Goal: Task Accomplishment & Management: Manage account settings

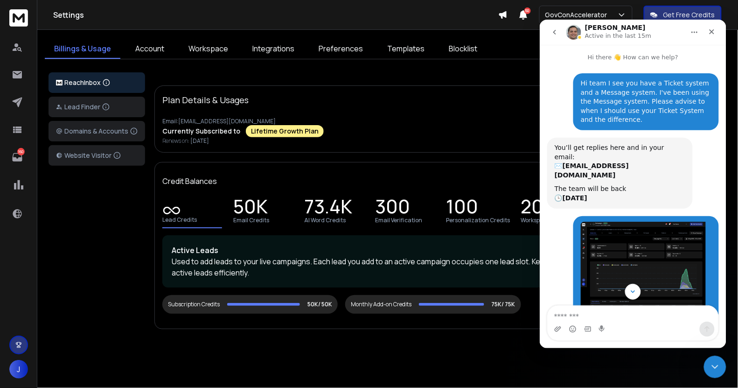
scroll to position [1582, 0]
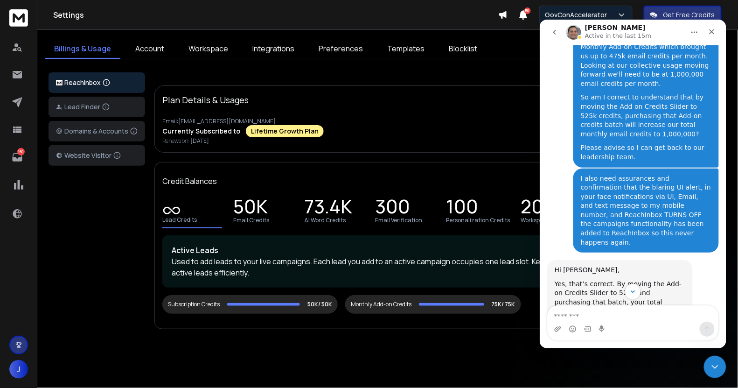
click at [609, 12] on p "GovConAccelerator" at bounding box center [579, 14] width 66 height 9
click at [711, 33] on icon "Close" at bounding box center [711, 31] width 7 height 7
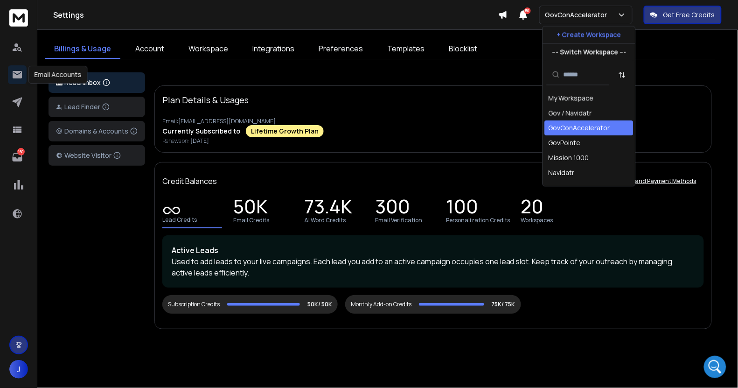
click at [19, 80] on icon at bounding box center [17, 74] width 11 height 11
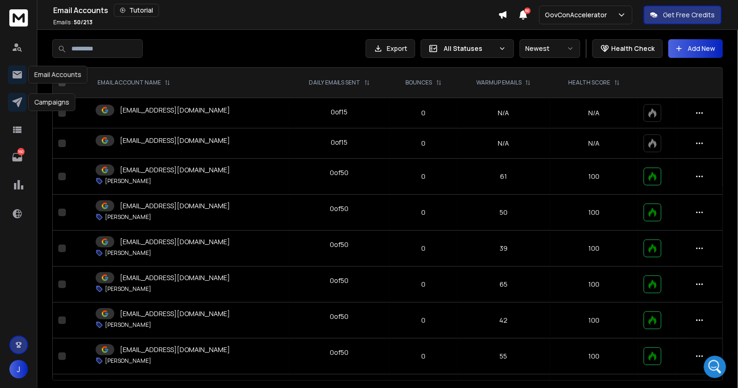
click at [19, 105] on icon at bounding box center [17, 103] width 10 height 10
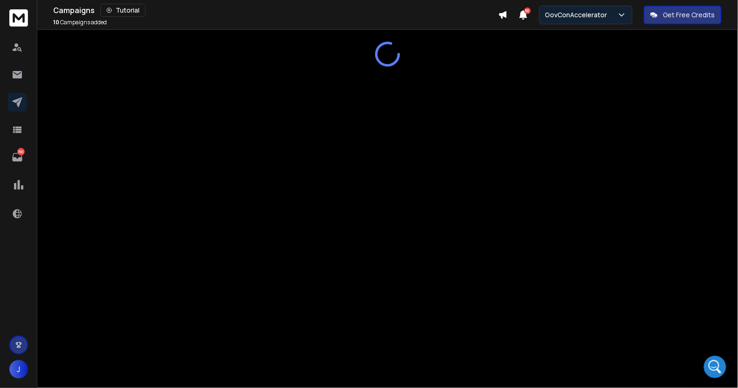
click at [587, 13] on p "GovConAccelerator" at bounding box center [579, 14] width 66 height 9
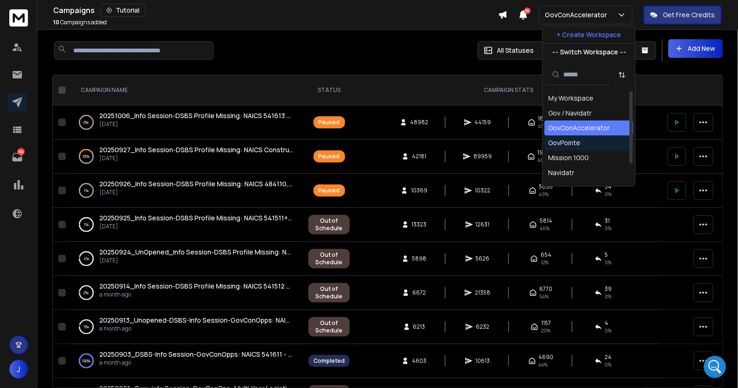
click at [573, 145] on div "GovPointe" at bounding box center [565, 142] width 32 height 9
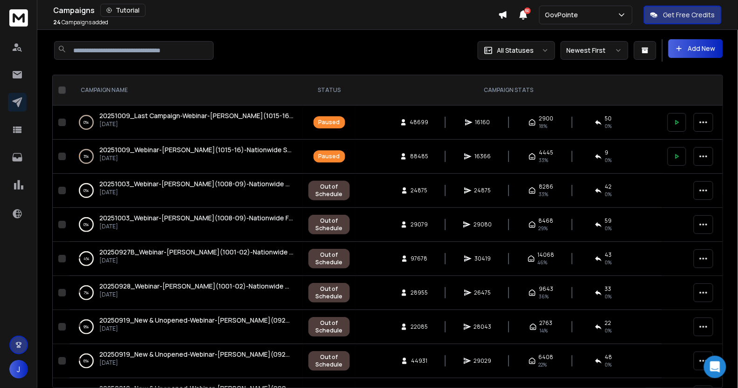
click at [360, 56] on div at bounding box center [220, 50] width 336 height 22
click at [376, 52] on div at bounding box center [220, 50] width 336 height 22
click at [372, 54] on div at bounding box center [220, 50] width 336 height 22
click at [270, 63] on div "Campaigns 24 Campaigns Added All Statuses Newest First Add New CAMPAIGN NAME ST…" at bounding box center [387, 233] width 671 height 388
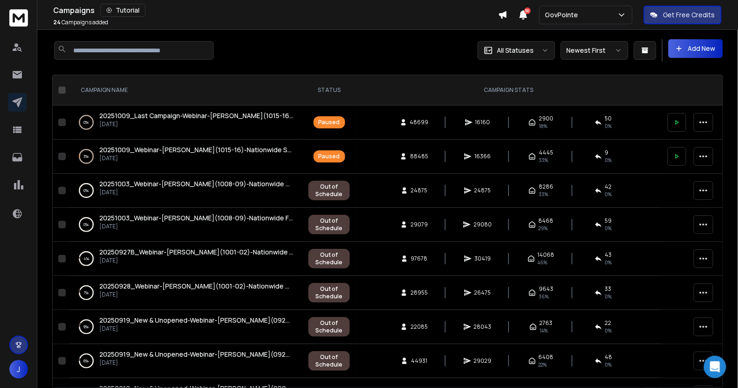
click at [270, 63] on div "Campaigns 24 Campaigns Added All Statuses Newest First Add New CAMPAIGN NAME ST…" at bounding box center [387, 233] width 671 height 388
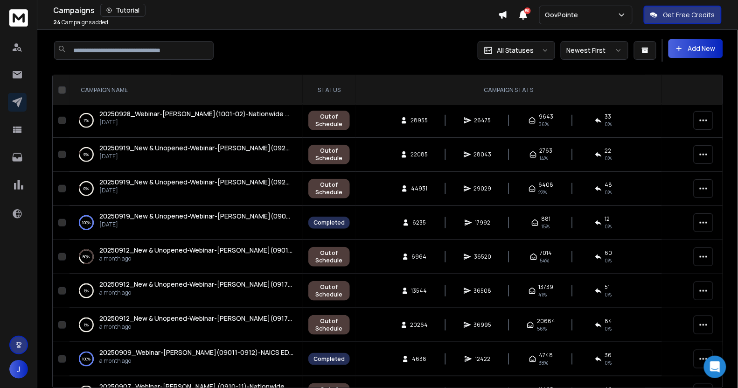
scroll to position [170, 0]
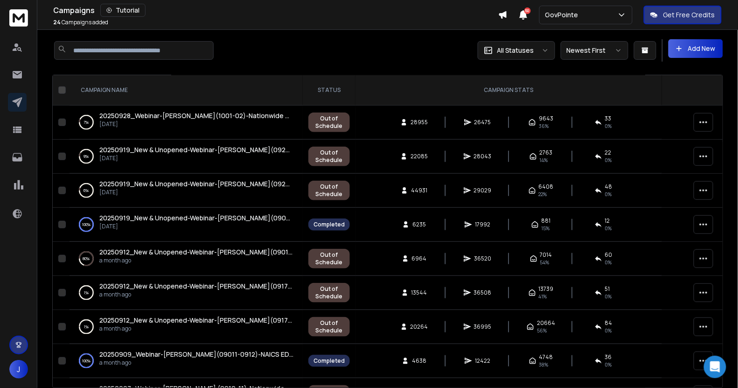
click at [200, 152] on span "20250919_New & Unopened-Webinar-[PERSON_NAME](0924-25)-Nationwide Marketing Sup…" at bounding box center [265, 149] width 333 height 9
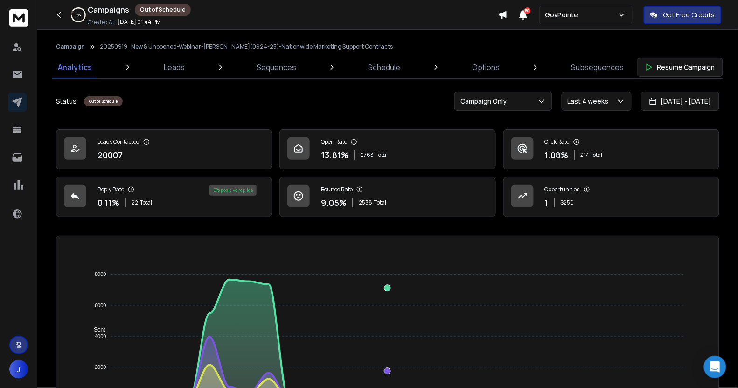
click at [77, 47] on button "Campaign" at bounding box center [70, 46] width 29 height 7
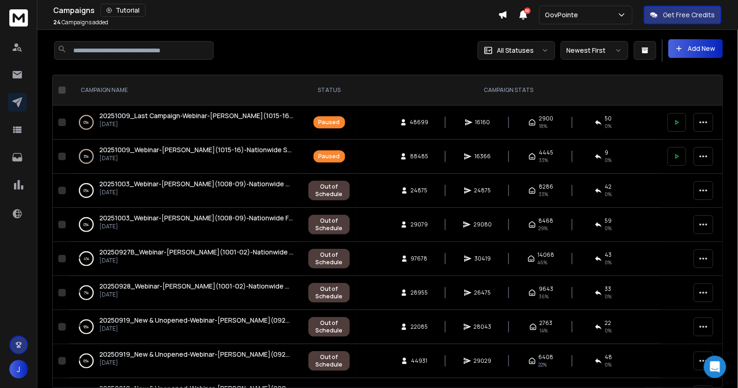
click at [247, 53] on div at bounding box center [220, 50] width 336 height 22
click at [427, 66] on div "Campaigns 24 Campaigns Added All Statuses Newest First Add New CAMPAIGN NAME ST…" at bounding box center [387, 233] width 671 height 388
click at [290, 52] on div at bounding box center [220, 50] width 336 height 22
click at [10, 76] on link at bounding box center [17, 74] width 19 height 19
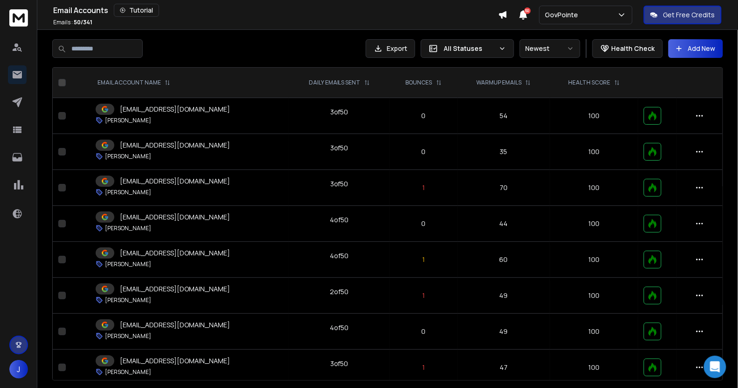
click at [469, 48] on p "All Statuses" at bounding box center [469, 48] width 51 height 9
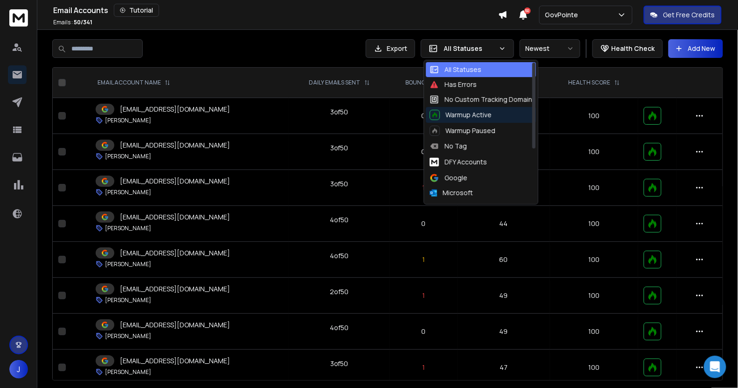
scroll to position [87, 0]
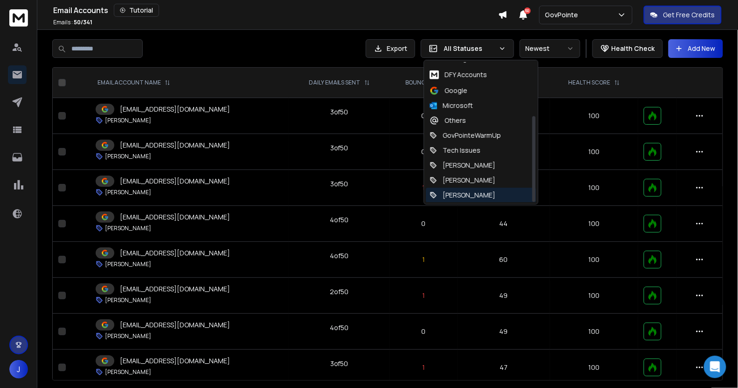
click at [462, 195] on div "[PERSON_NAME]" at bounding box center [463, 194] width 66 height 9
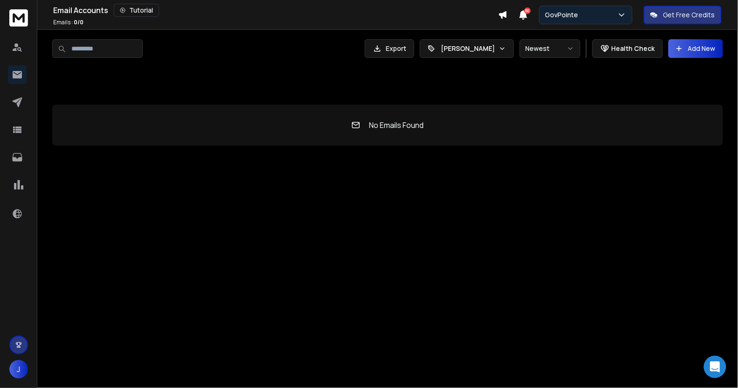
click at [568, 11] on p "GovPointe" at bounding box center [564, 14] width 37 height 9
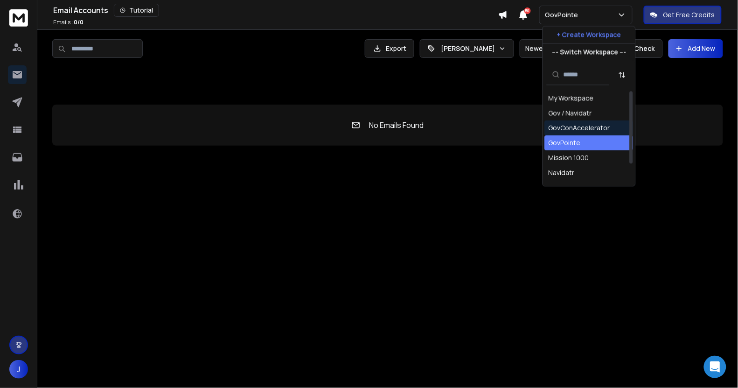
click at [568, 126] on div "GovConAccelerator" at bounding box center [580, 127] width 62 height 9
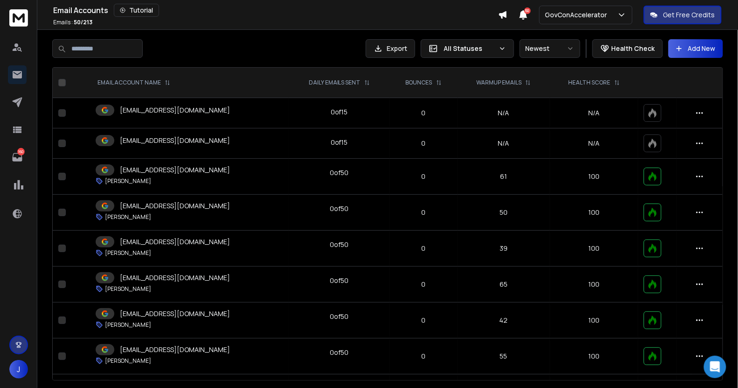
click at [476, 54] on div "All Statuses" at bounding box center [467, 48] width 93 height 19
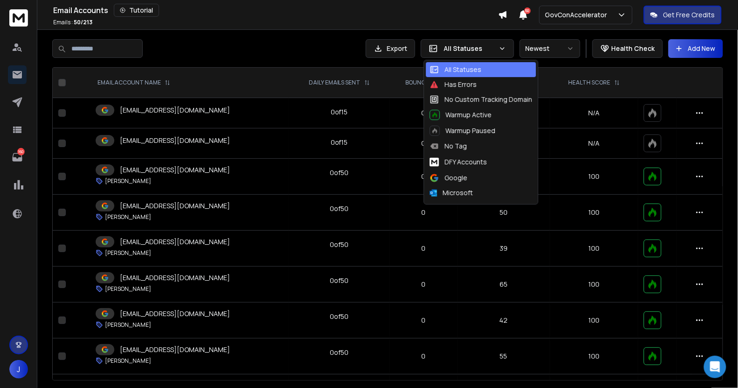
click at [476, 54] on div "All Statuses" at bounding box center [467, 48] width 93 height 19
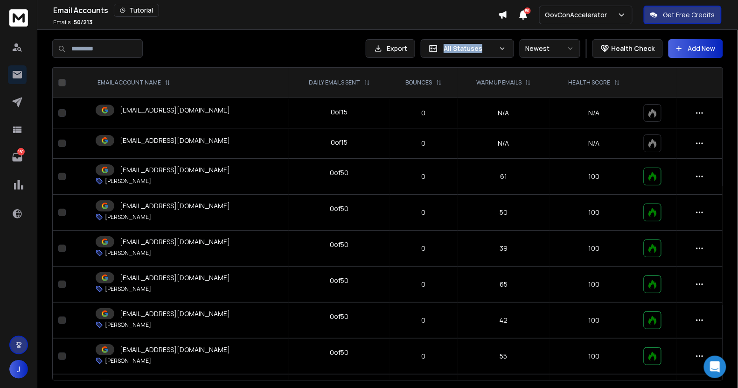
click at [476, 53] on div "All Statuses" at bounding box center [467, 48] width 93 height 19
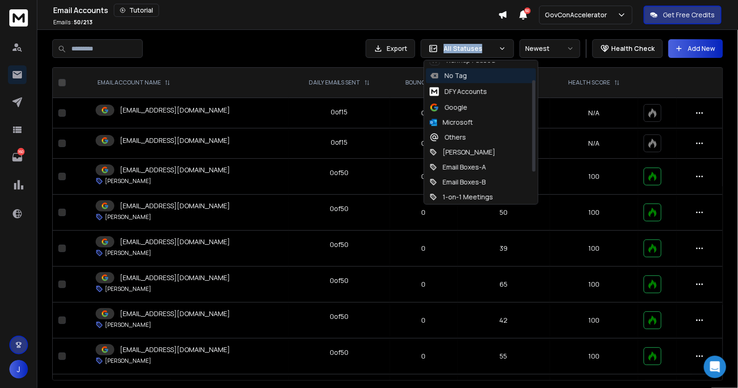
scroll to position [72, 0]
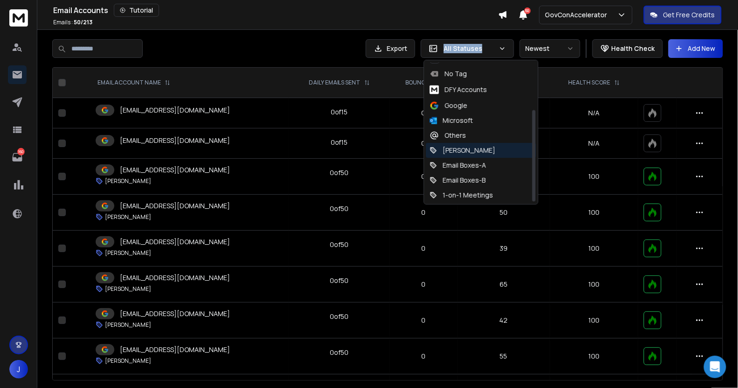
click at [460, 151] on div "[PERSON_NAME]" at bounding box center [463, 150] width 66 height 9
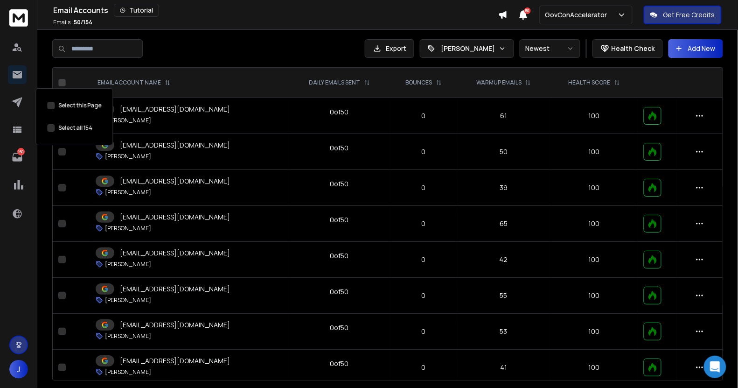
click at [49, 129] on button "Select this Page" at bounding box center [50, 127] width 7 height 7
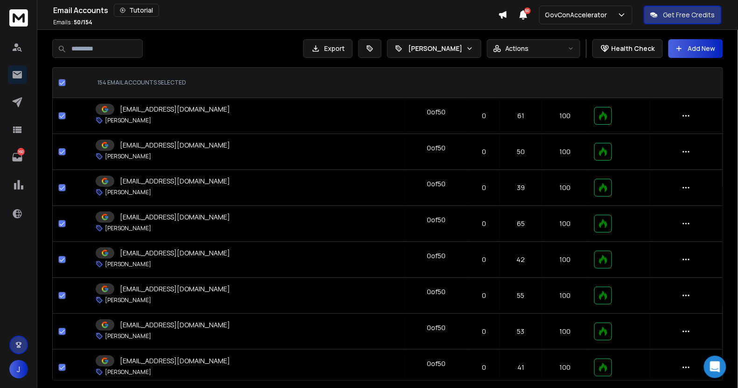
click at [230, 48] on div at bounding box center [175, 48] width 246 height 19
click at [529, 47] on p "Actions" at bounding box center [517, 48] width 24 height 9
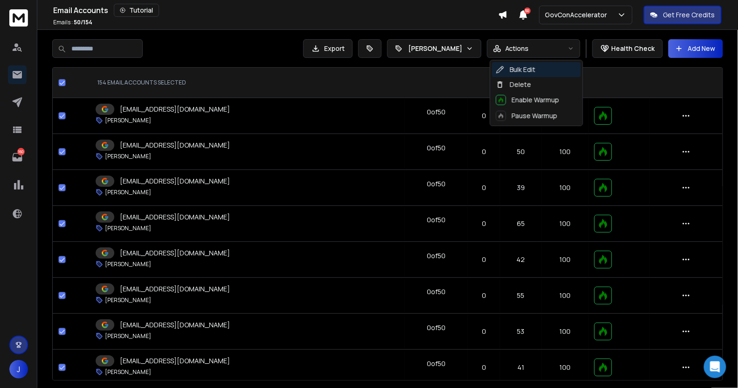
click at [530, 70] on div "Bulk Edit" at bounding box center [516, 69] width 40 height 9
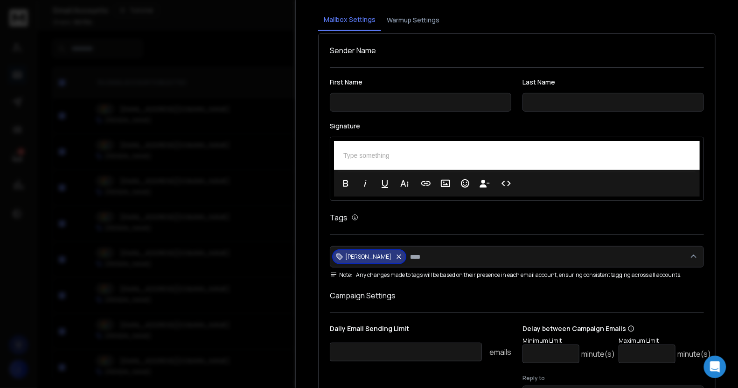
scroll to position [0, 0]
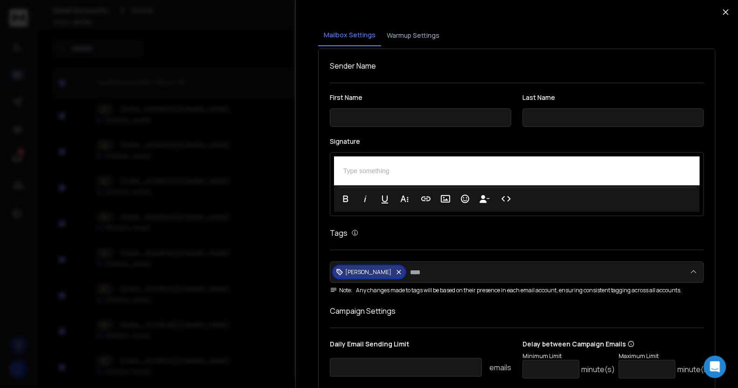
click at [724, 11] on icon "button" at bounding box center [726, 12] width 5 height 5
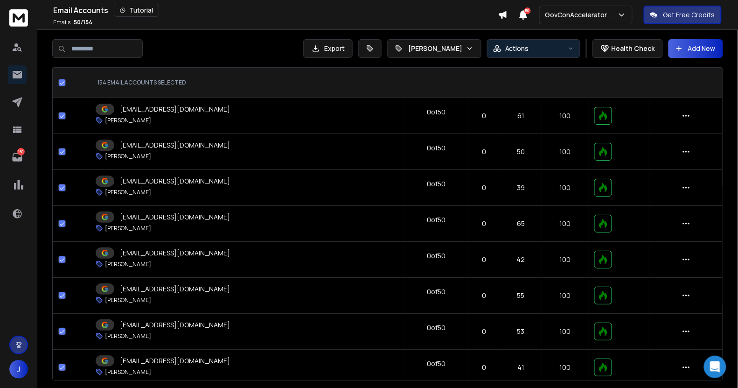
click at [564, 45] on div "Actions" at bounding box center [528, 48] width 71 height 9
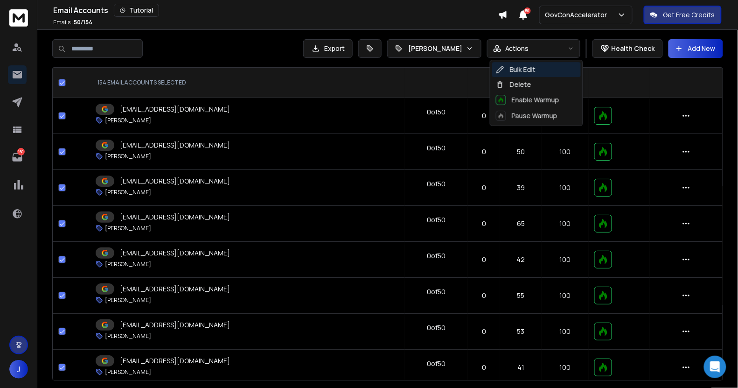
click at [276, 42] on div at bounding box center [175, 48] width 246 height 19
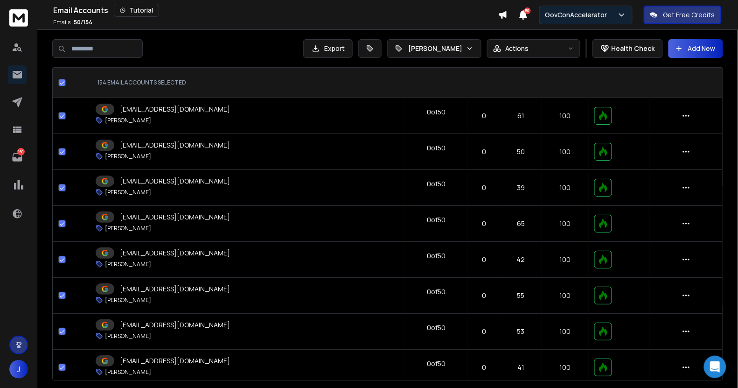
click at [564, 16] on p "GovConAccelerator" at bounding box center [579, 14] width 66 height 9
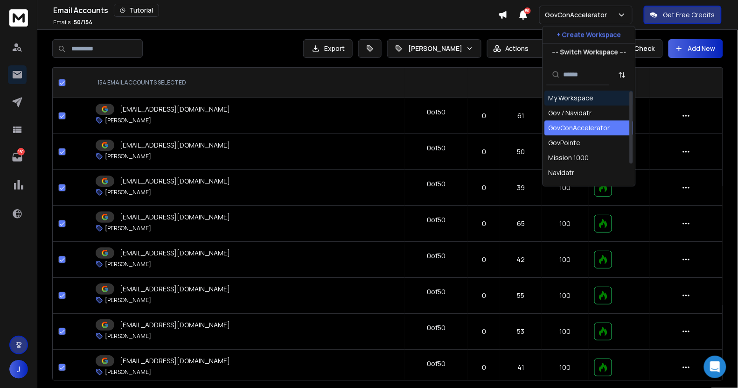
click at [563, 95] on div "My Workspace" at bounding box center [571, 97] width 45 height 9
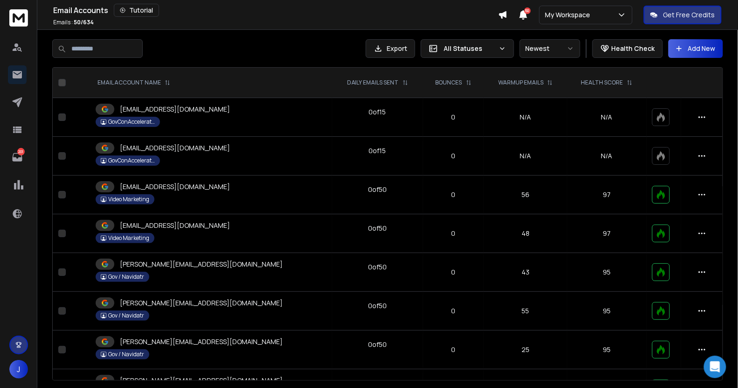
click at [449, 51] on p "All Statuses" at bounding box center [469, 48] width 51 height 9
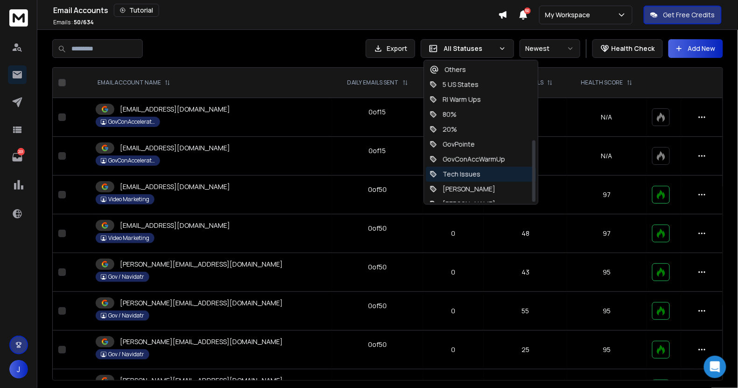
scroll to position [177, 0]
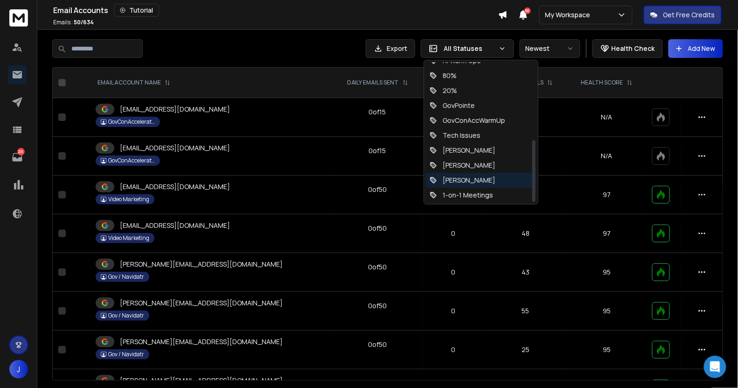
click at [454, 178] on div "[PERSON_NAME]" at bounding box center [463, 179] width 66 height 9
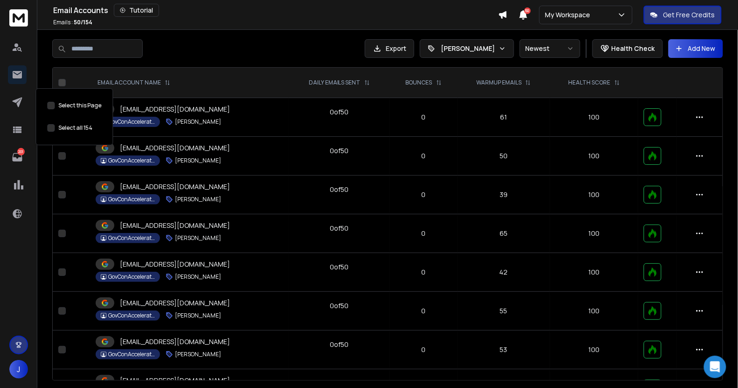
click at [51, 128] on button "Select this Page" at bounding box center [50, 127] width 7 height 7
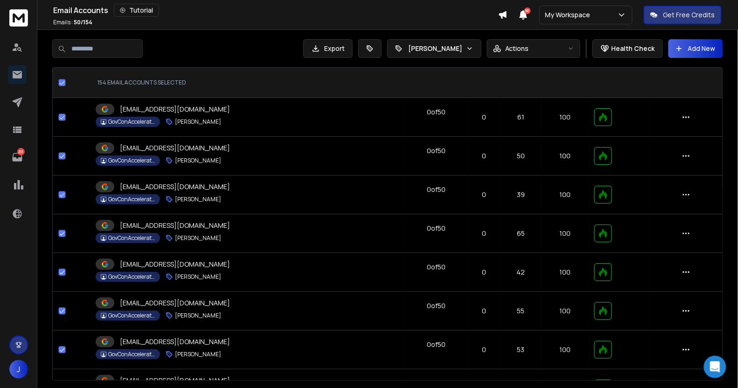
click at [236, 55] on div at bounding box center [175, 48] width 246 height 19
click at [512, 44] on p "Actions" at bounding box center [517, 48] width 24 height 9
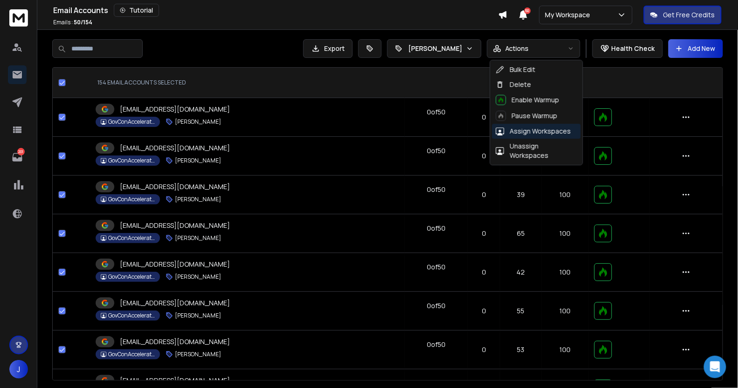
click at [520, 133] on div "Assign Workspaces" at bounding box center [533, 130] width 75 height 9
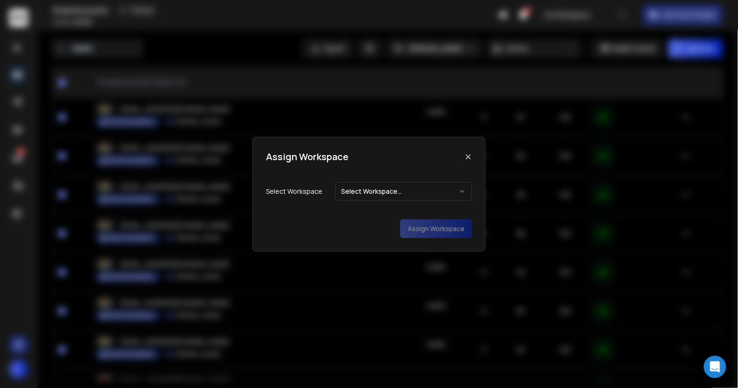
click at [365, 192] on button "Select Workspace..." at bounding box center [404, 191] width 137 height 19
click at [435, 227] on button "Assign Workspace" at bounding box center [436, 228] width 72 height 19
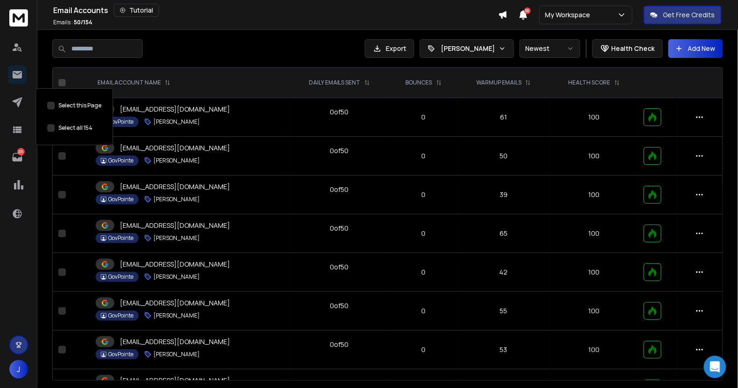
click at [50, 129] on button "Select this Page" at bounding box center [50, 127] width 7 height 7
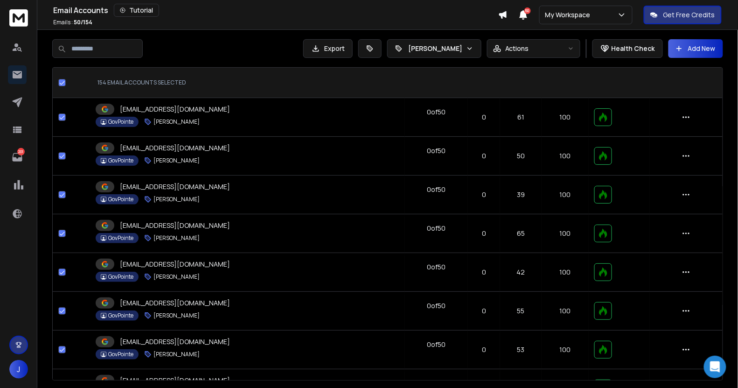
drag, startPoint x: 222, startPoint y: 51, endPoint x: 25, endPoint y: 81, distance: 198.7
click at [220, 51] on div at bounding box center [175, 48] width 246 height 19
click at [17, 100] on icon at bounding box center [17, 103] width 10 height 10
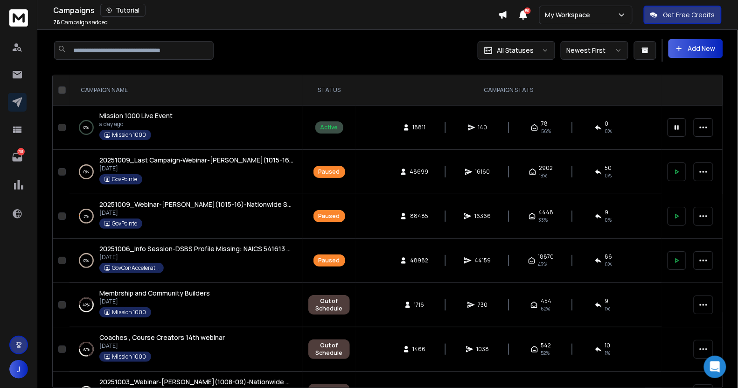
click at [402, 61] on div "Campaigns 76 Campaigns Added All Statuses Newest First Add New" at bounding box center [556, 50] width 336 height 22
click at [589, 14] on p "My Workspace" at bounding box center [570, 14] width 49 height 9
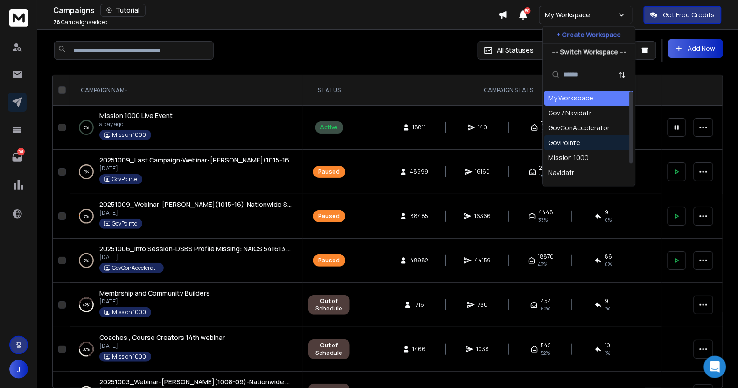
click at [565, 145] on div "GovPointe" at bounding box center [565, 142] width 32 height 9
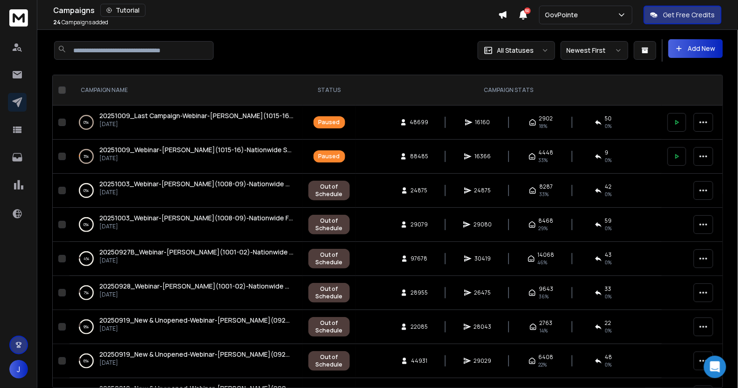
click at [216, 118] on span "20251009_Last Campaign-Webinar-[PERSON_NAME](1015-16)-Nationwide Facility Suppo…" at bounding box center [255, 115] width 313 height 9
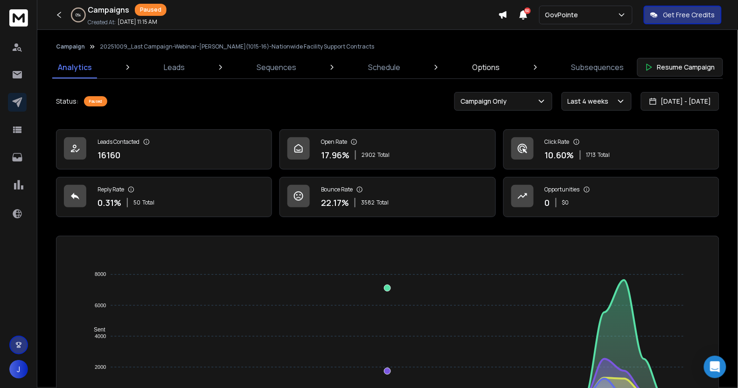
click at [493, 66] on p "Options" at bounding box center [486, 67] width 28 height 11
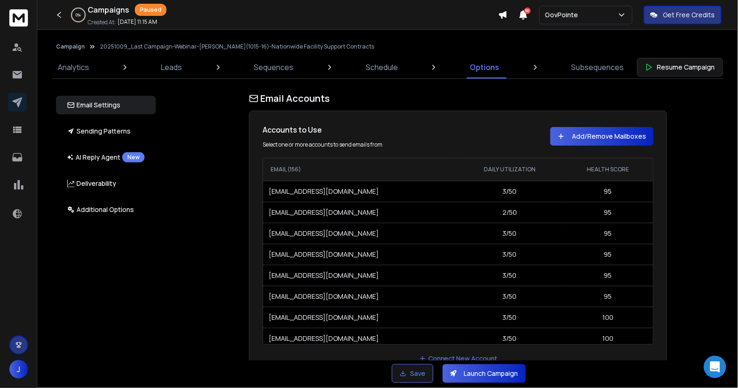
click at [604, 140] on button "Add/Remove Mailboxes" at bounding box center [602, 136] width 103 height 19
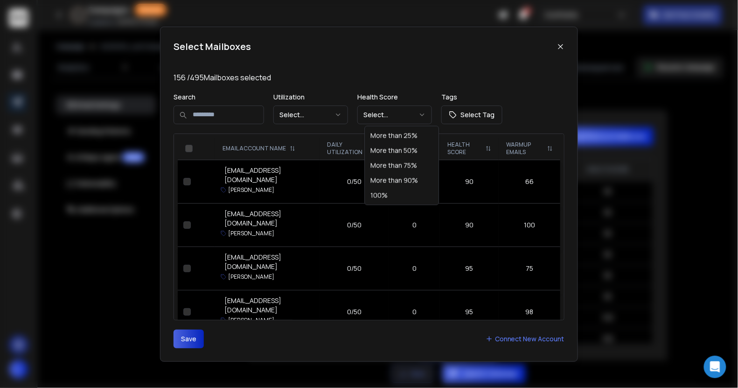
click at [392, 116] on button "Select..." at bounding box center [395, 114] width 75 height 19
click at [393, 81] on p "156 / 495 Mailboxes selected" at bounding box center [369, 77] width 391 height 11
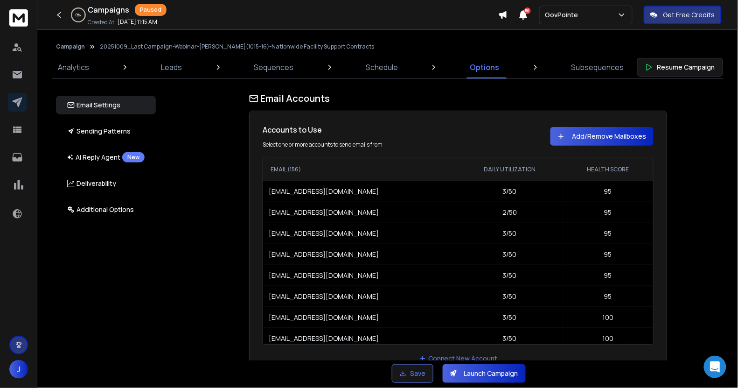
click at [230, 236] on div "Email Accounts Accounts to Use Select one or more accounts to send emails from …" at bounding box center [464, 226] width 587 height 268
click at [593, 140] on button "Add/Remove Mailboxes" at bounding box center [602, 136] width 103 height 19
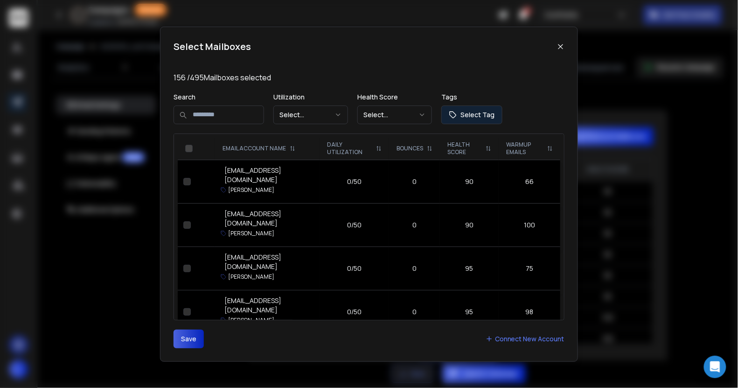
click at [478, 113] on button "Select Tag" at bounding box center [472, 114] width 61 height 19
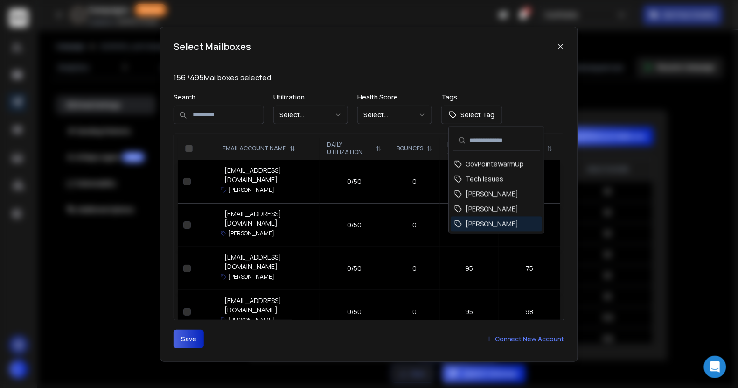
click at [484, 222] on span "[PERSON_NAME]" at bounding box center [492, 223] width 53 height 9
click at [348, 29] on div "Select Mailboxes 310 / 495 Mailboxes selected Search Utilization Select... Heal…" at bounding box center [369, 194] width 418 height 335
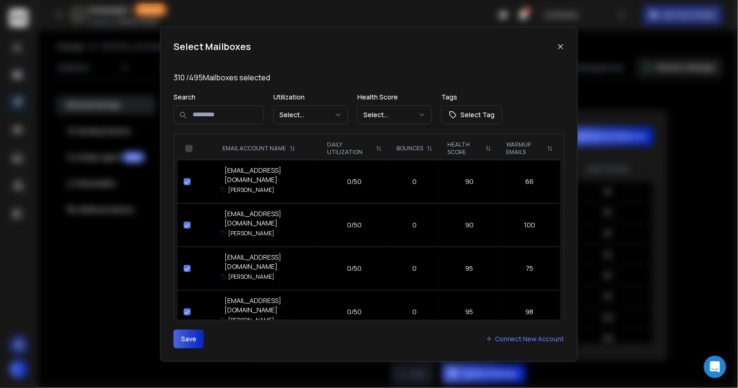
click at [189, 341] on button "Save" at bounding box center [189, 339] width 30 height 19
